Goal: Navigation & Orientation: Find specific page/section

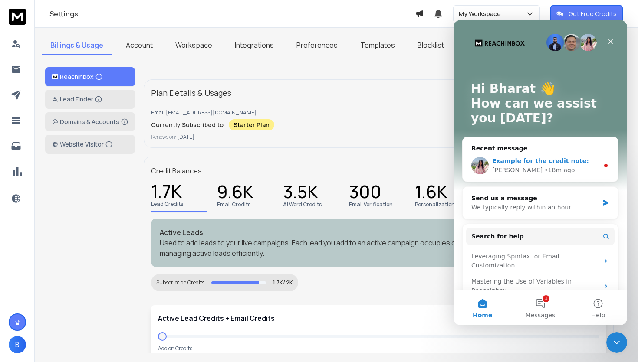
click at [545, 155] on div "Example for the credit note: [PERSON_NAME] • 18m ago" at bounding box center [540, 166] width 155 height 32
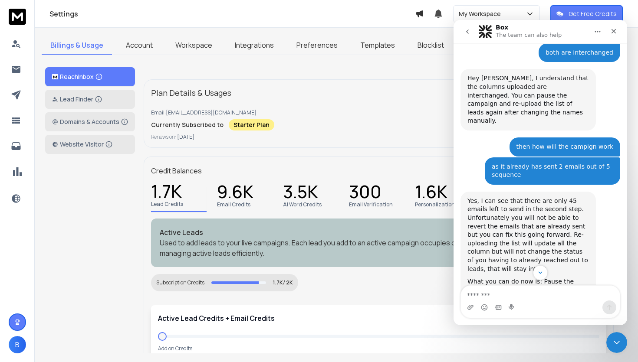
scroll to position [10670, 0]
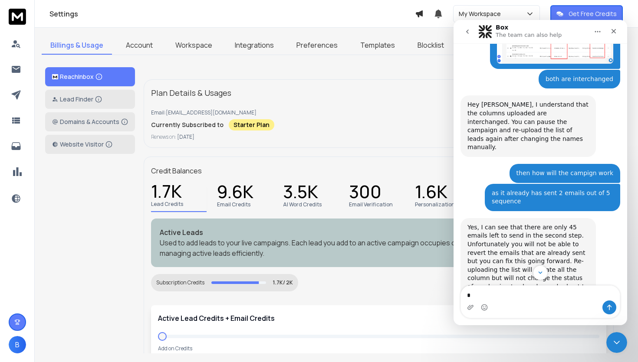
type textarea "**"
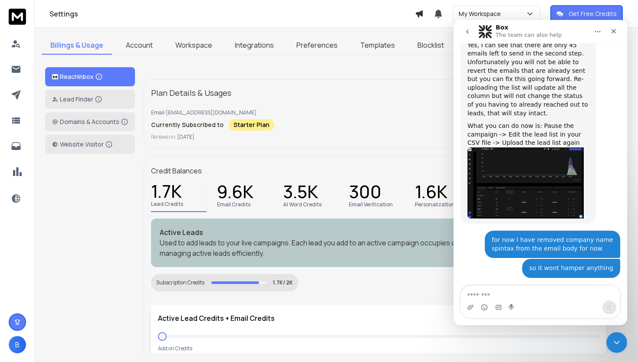
scroll to position [10853, 0]
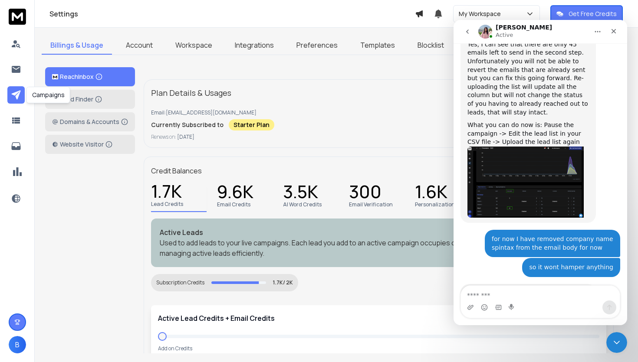
click at [14, 99] on icon at bounding box center [16, 95] width 10 height 10
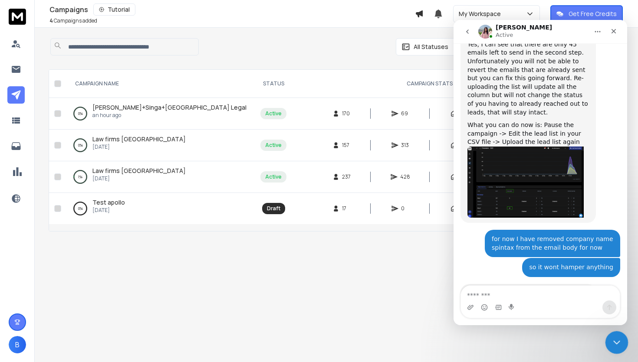
click at [615, 342] on icon "Close Intercom Messenger" at bounding box center [615, 341] width 10 height 10
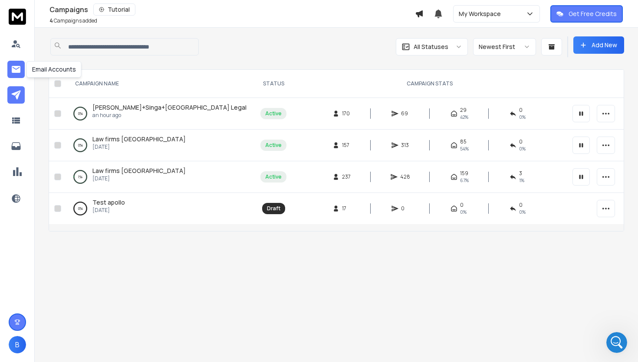
click at [16, 69] on icon at bounding box center [16, 69] width 9 height 7
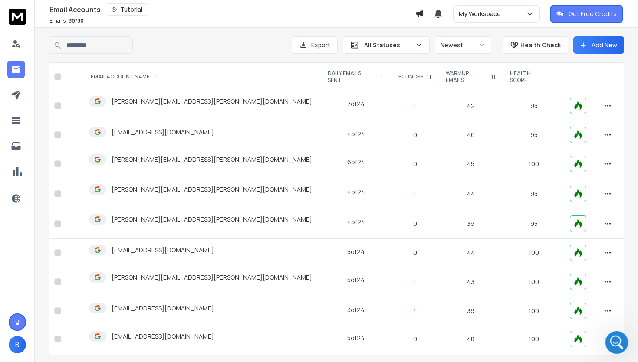
click at [622, 349] on div "Open Intercom Messenger" at bounding box center [615, 341] width 29 height 29
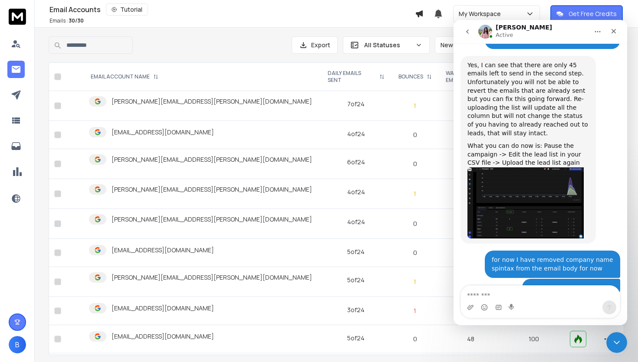
scroll to position [10853, 0]
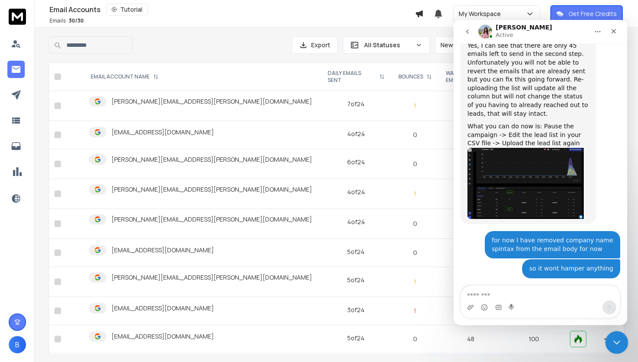
click at [616, 340] on icon "Close Intercom Messenger" at bounding box center [615, 341] width 10 height 10
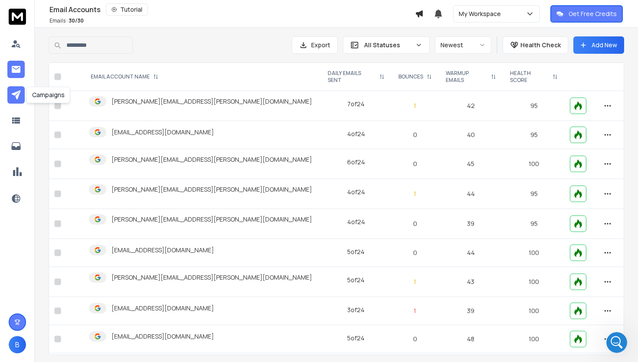
click at [17, 95] on icon at bounding box center [15, 95] width 9 height 9
